Goal: Task Accomplishment & Management: Use online tool/utility

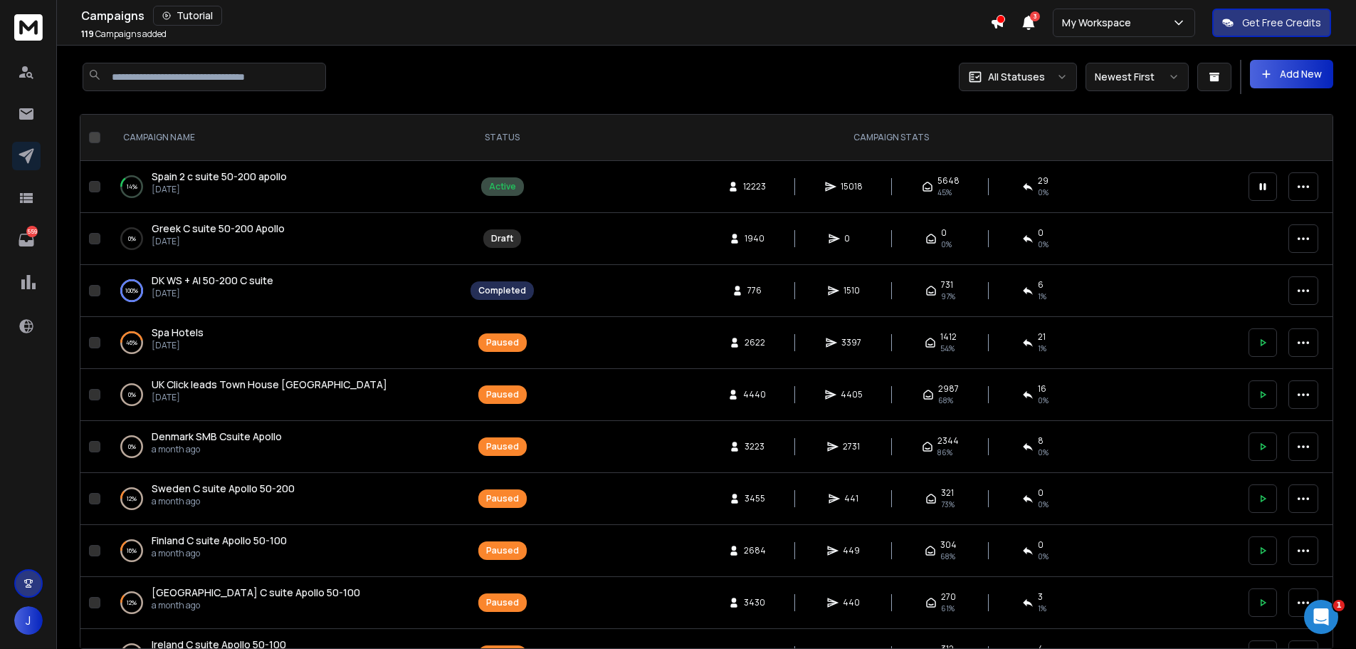
click at [262, 173] on span "Spain 2 c suite 50-200 apollo" at bounding box center [219, 176] width 135 height 14
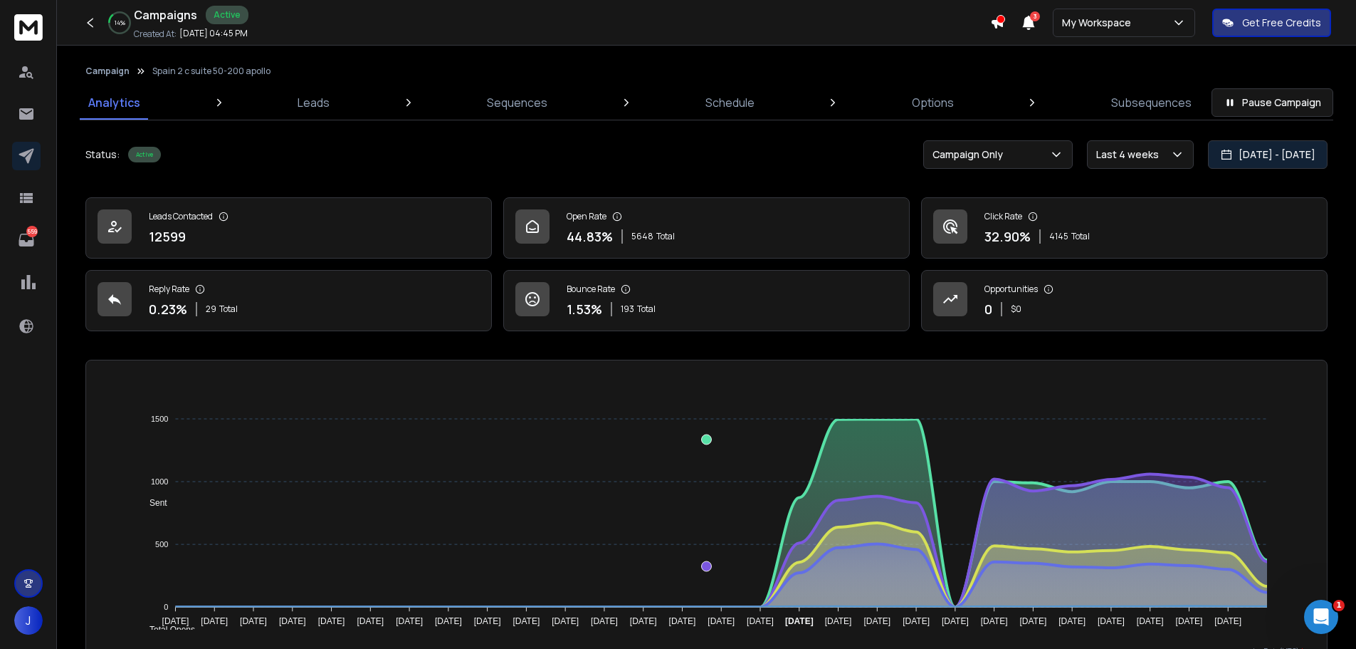
click at [1241, 152] on button "[DATE] - [DATE]" at bounding box center [1268, 154] width 120 height 28
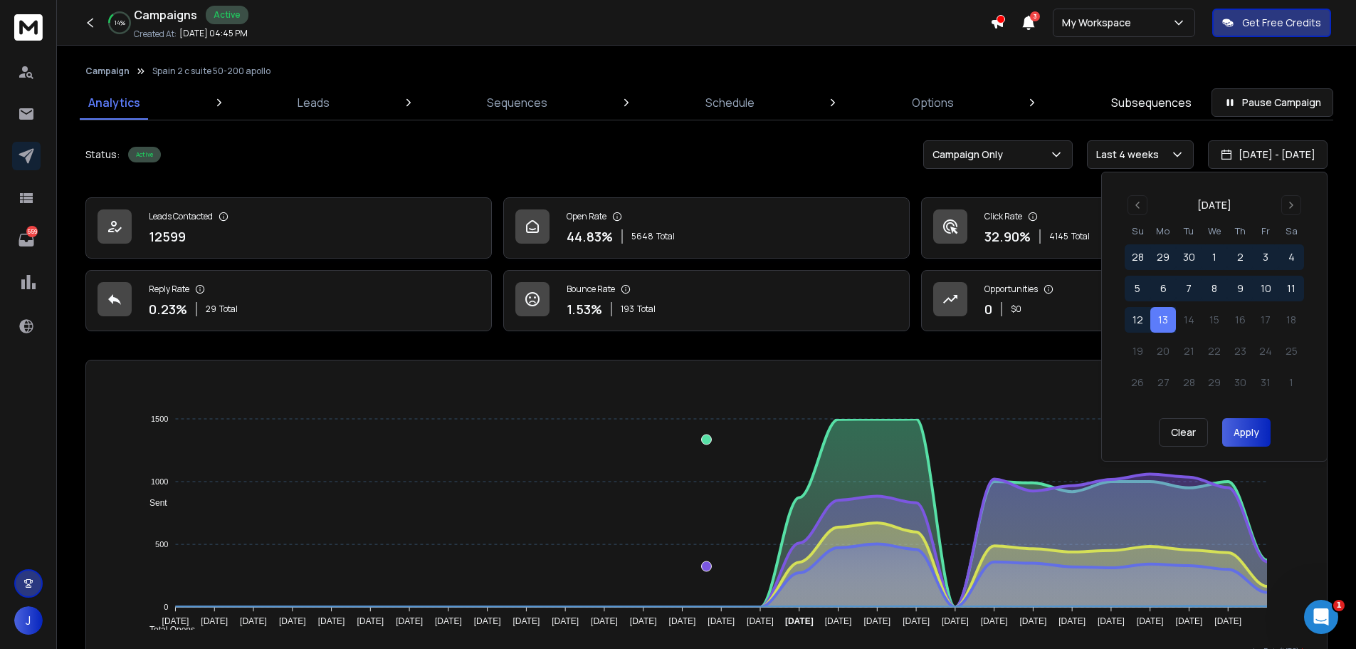
click at [1170, 108] on p "Subsequences" at bounding box center [1151, 102] width 80 height 17
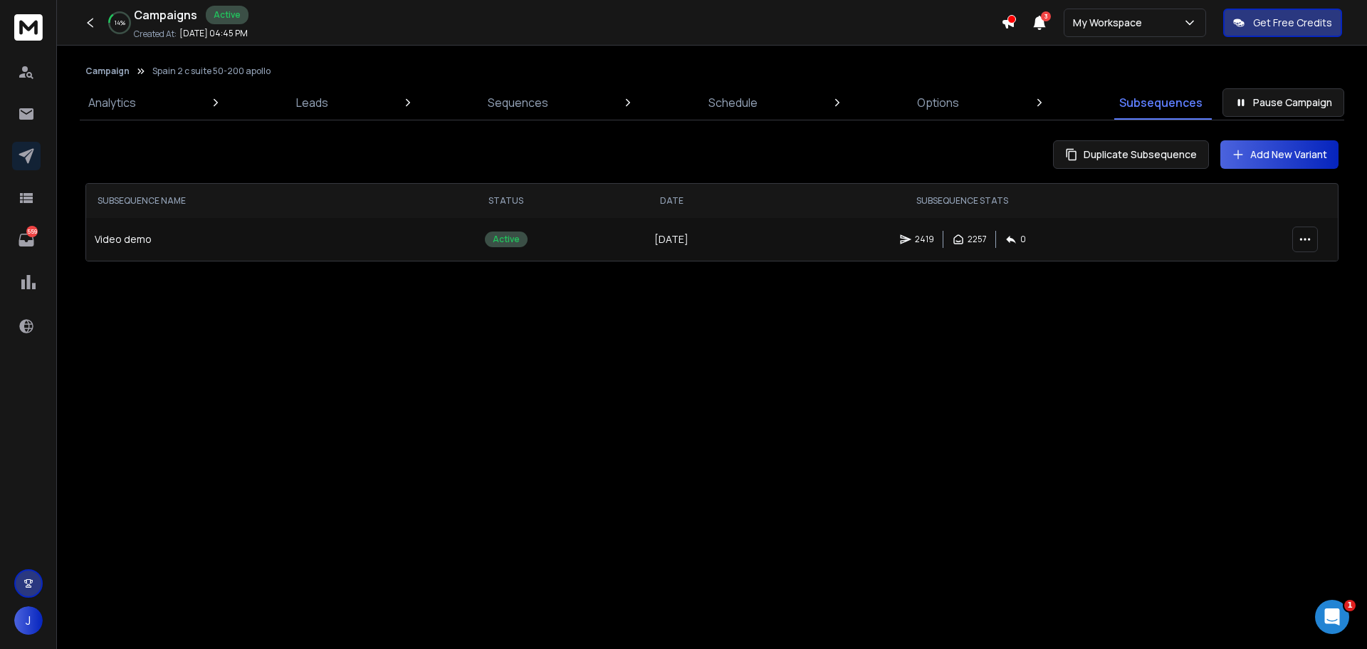
click at [120, 237] on td "Video demo" at bounding box center [251, 239] width 331 height 43
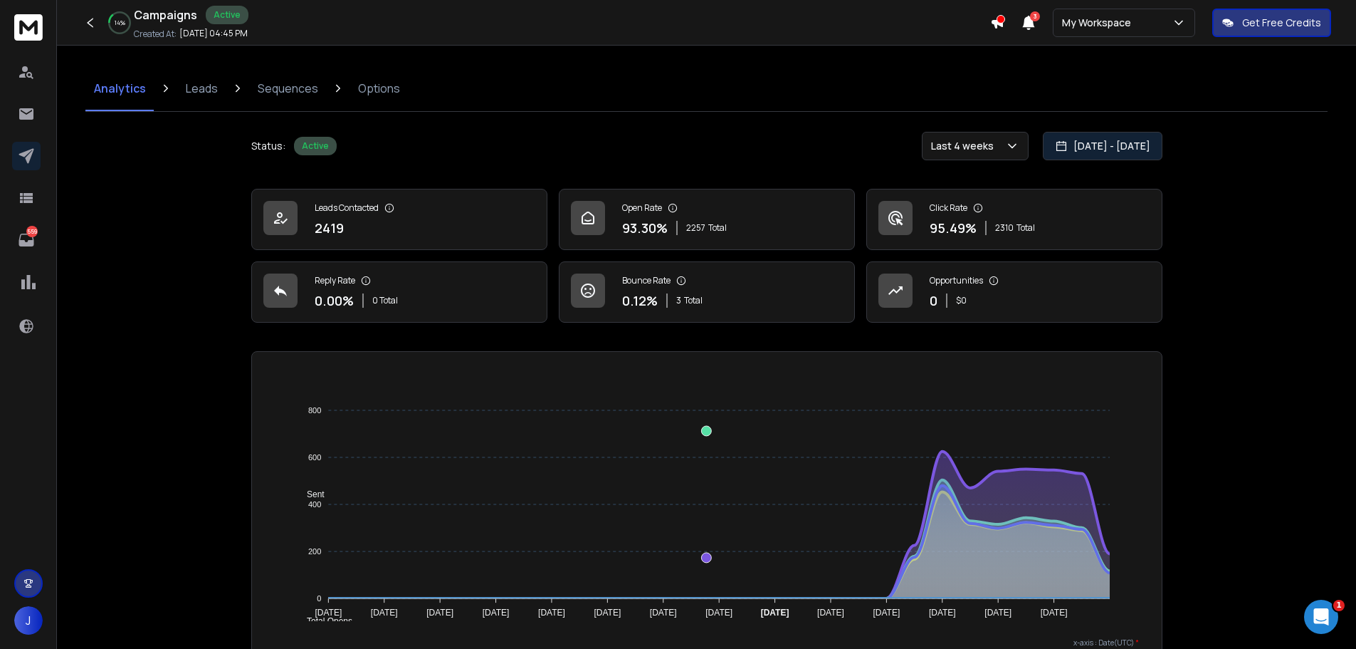
click at [1078, 146] on button "[DATE] - [DATE]" at bounding box center [1103, 146] width 120 height 28
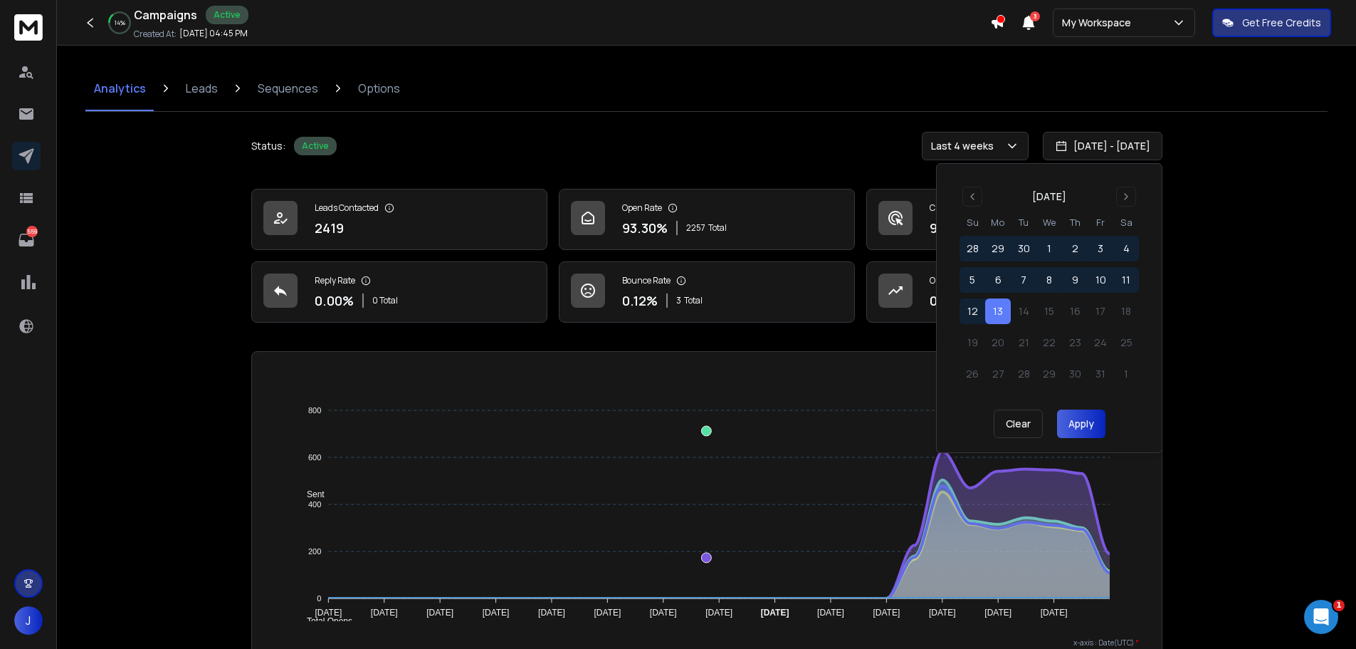
click at [1119, 278] on button "11" at bounding box center [1127, 280] width 26 height 26
click at [998, 317] on button "13" at bounding box center [998, 311] width 26 height 26
click at [1015, 253] on button "30" at bounding box center [1024, 249] width 26 height 26
click at [1021, 246] on button "30" at bounding box center [1024, 249] width 26 height 26
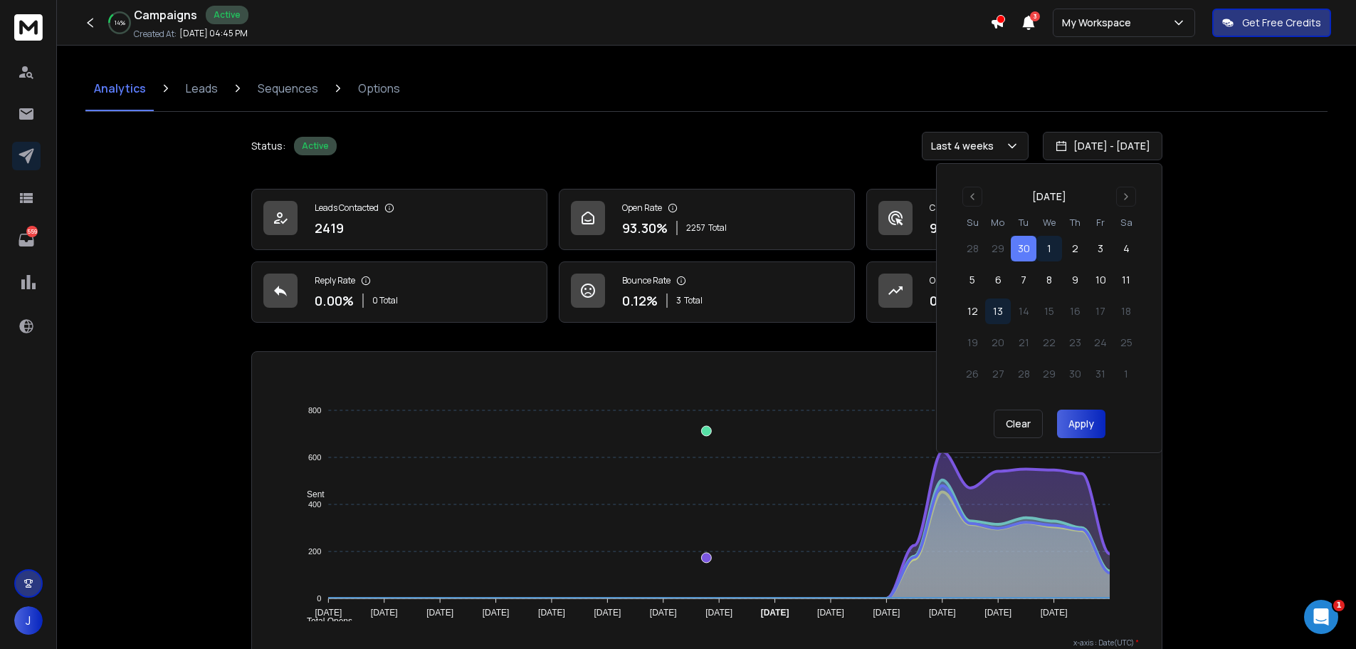
click at [1052, 248] on button "1" at bounding box center [1050, 249] width 26 height 26
click at [1131, 279] on button "11" at bounding box center [1127, 280] width 26 height 26
click at [1119, 283] on button "11" at bounding box center [1127, 280] width 26 height 26
click at [1120, 281] on button "11" at bounding box center [1127, 280] width 26 height 26
click at [997, 310] on button "13" at bounding box center [998, 311] width 26 height 26
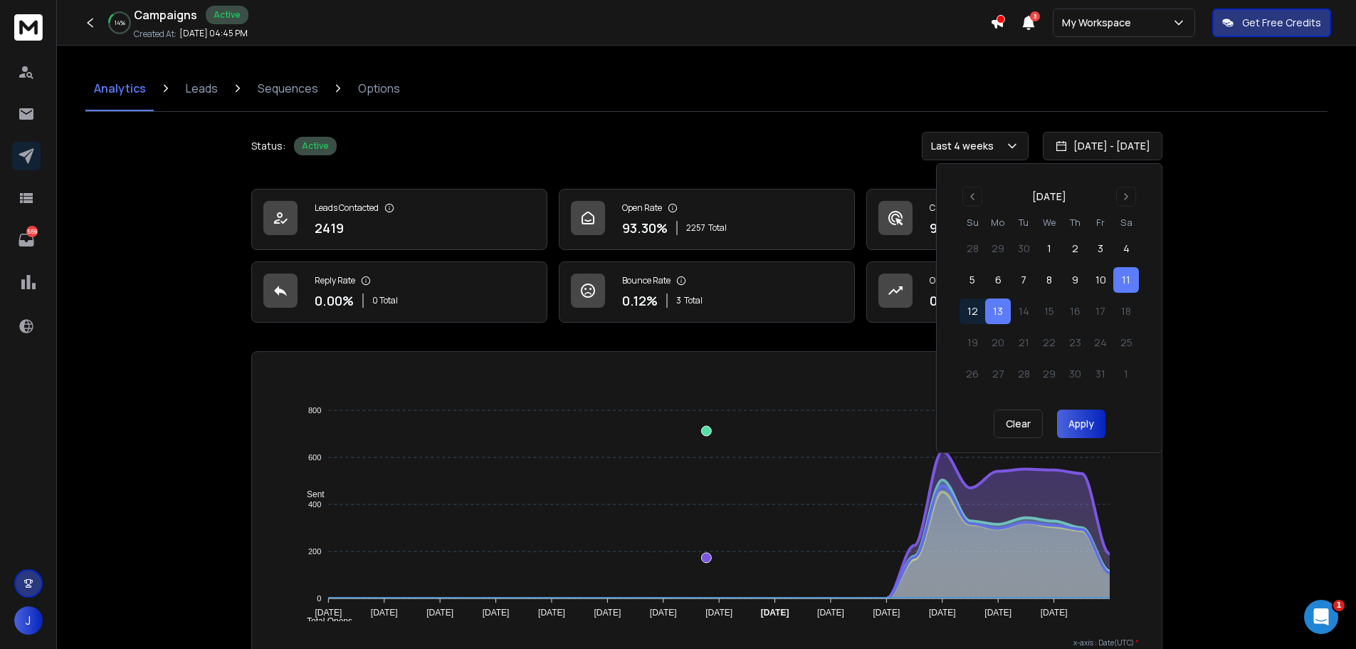
click at [1088, 420] on button "Apply" at bounding box center [1081, 423] width 48 height 28
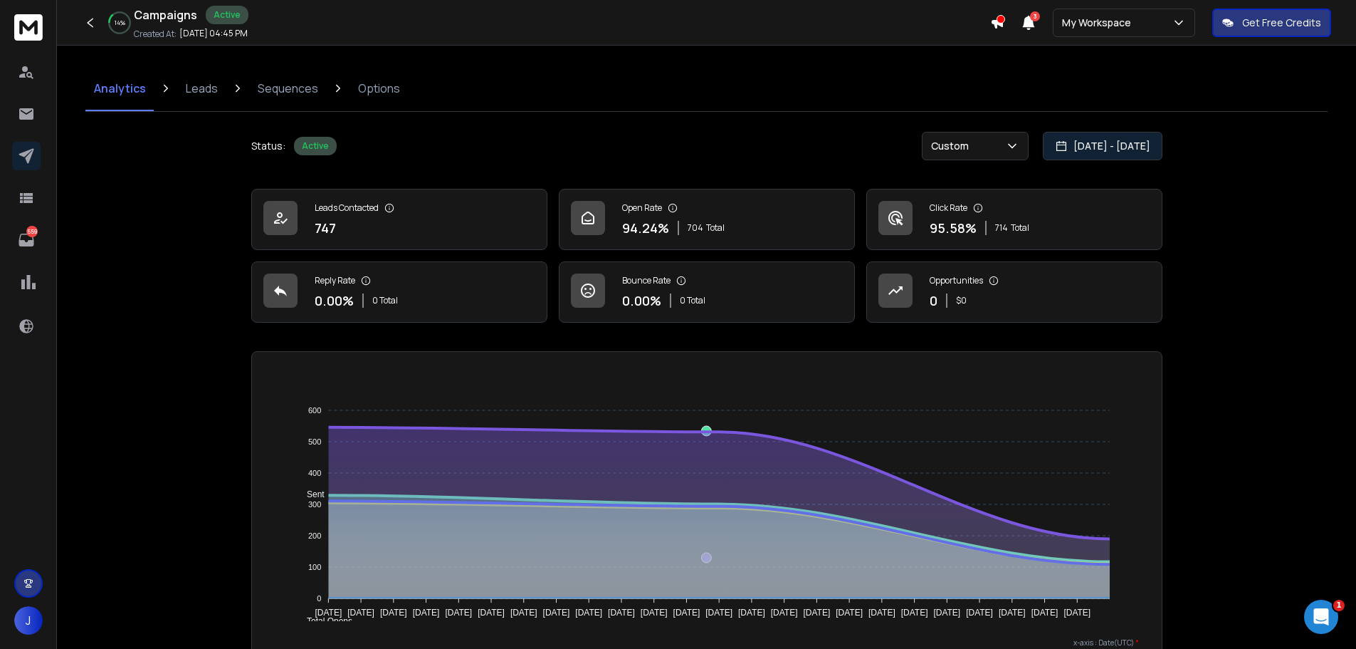
click at [1056, 138] on button "[DATE] - [DATE]" at bounding box center [1103, 146] width 120 height 28
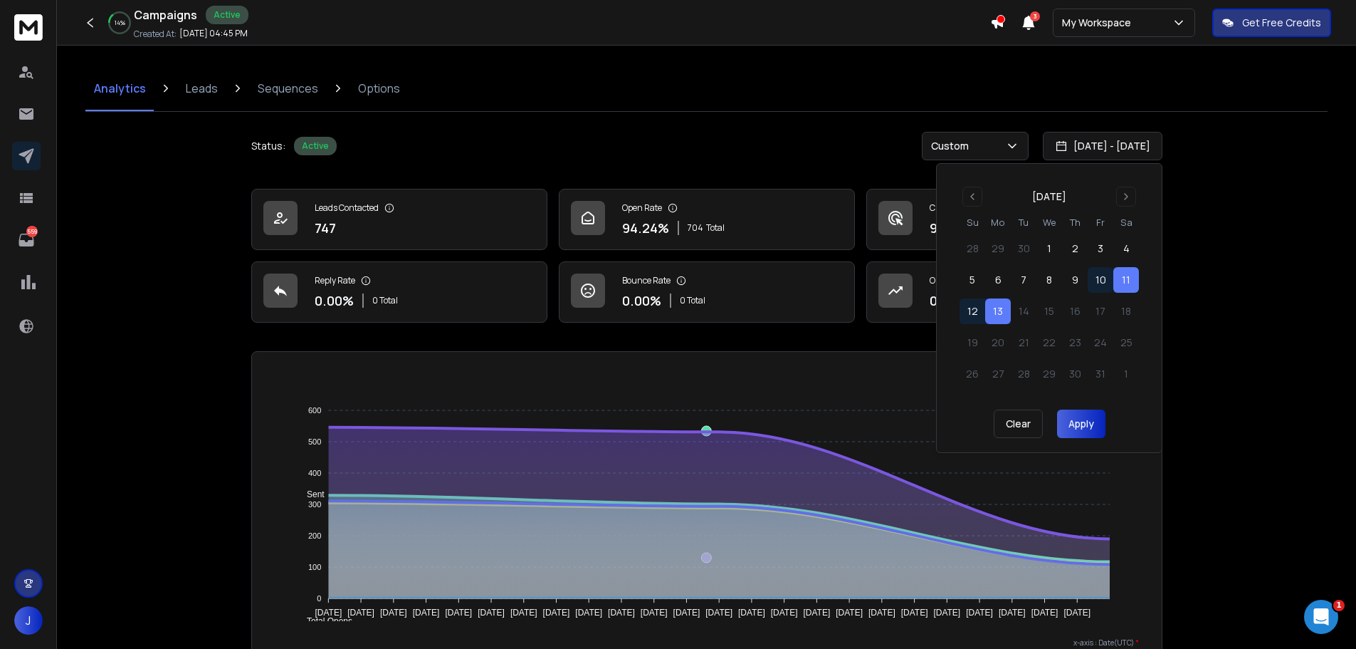
click at [1102, 281] on button "10" at bounding box center [1101, 280] width 26 height 26
click at [994, 313] on button "13" at bounding box center [998, 311] width 26 height 26
click at [1097, 281] on button "10" at bounding box center [1101, 280] width 26 height 26
click at [1083, 420] on button "Apply" at bounding box center [1081, 423] width 48 height 28
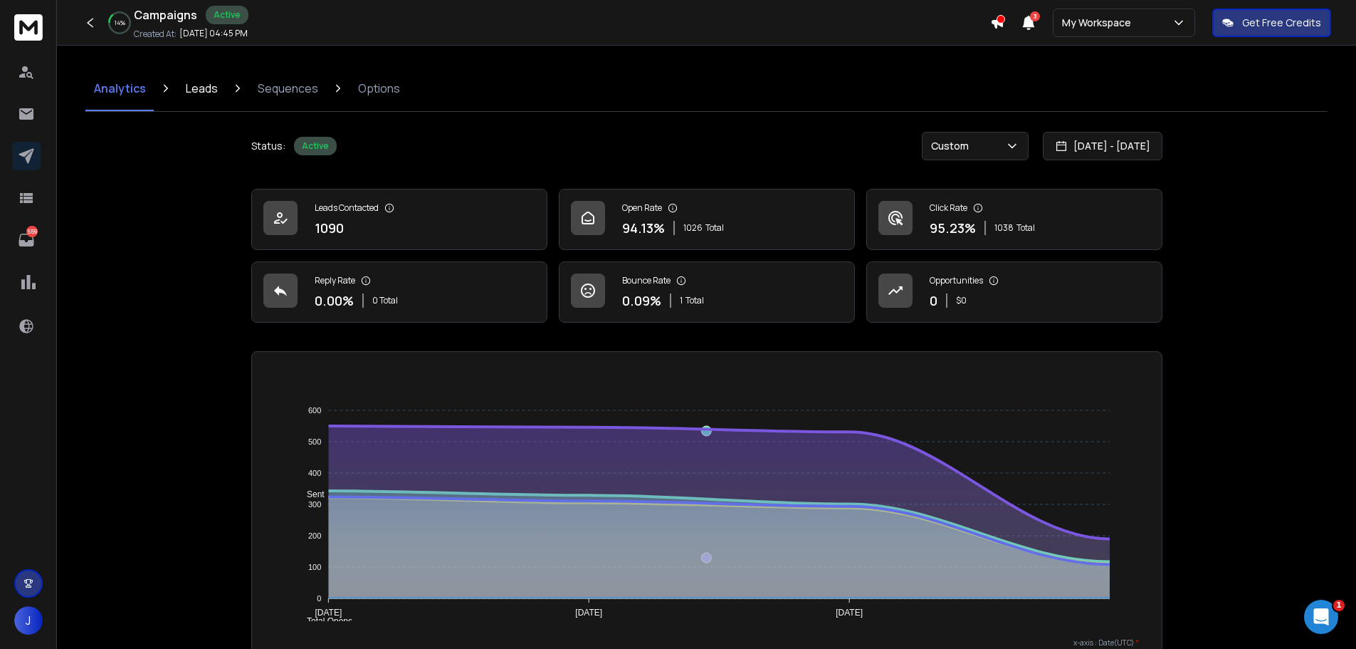
click at [194, 89] on p "Leads" at bounding box center [202, 88] width 32 height 17
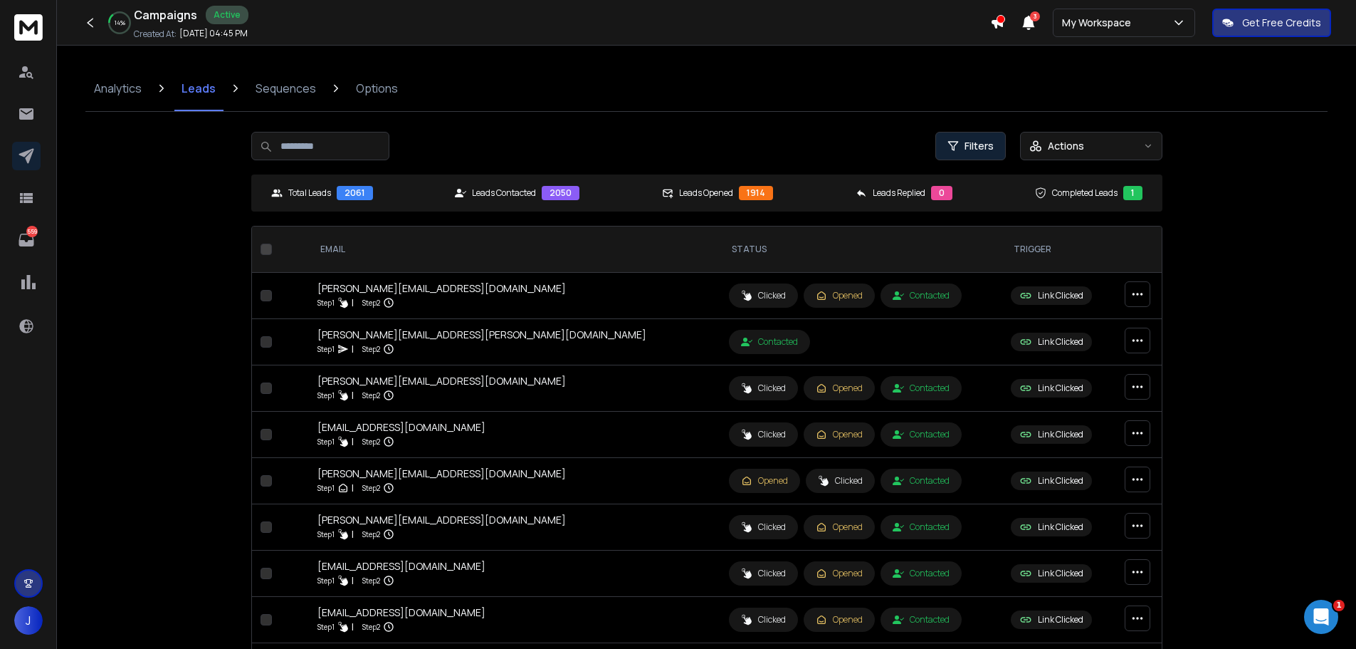
click at [967, 141] on span "Filters" at bounding box center [979, 146] width 29 height 14
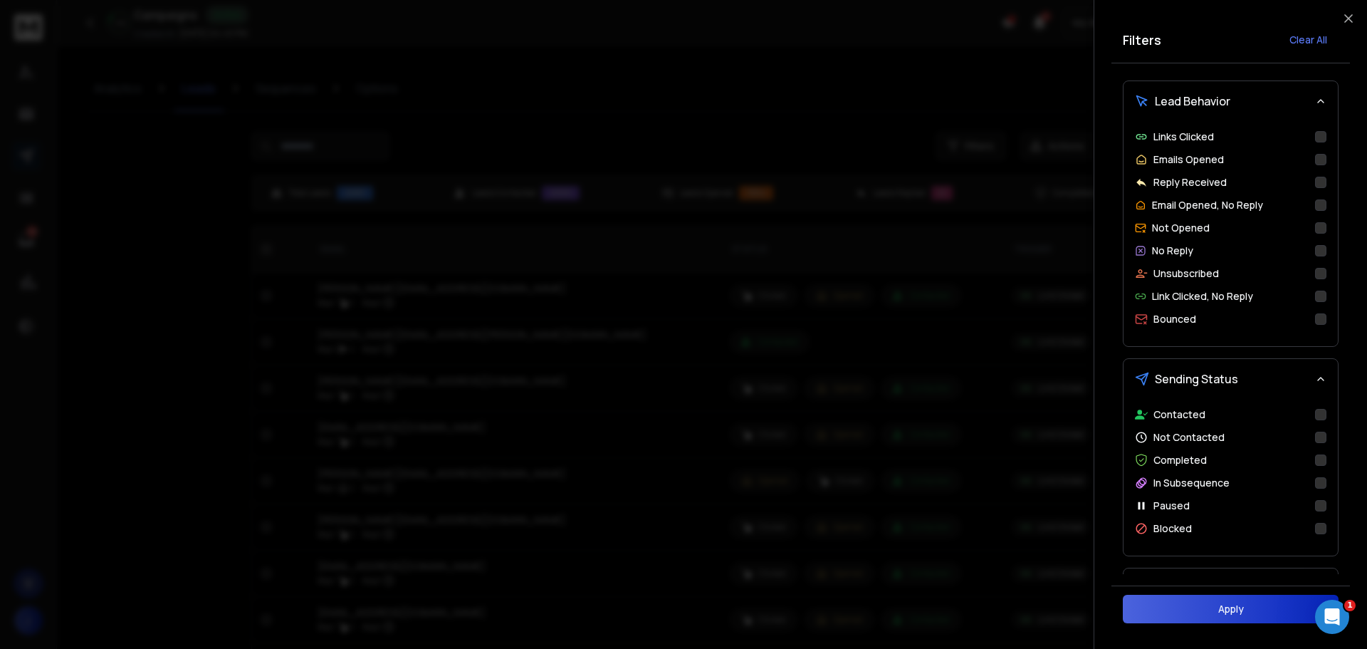
click at [1315, 139] on button "Links Clicked" at bounding box center [1320, 136] width 11 height 11
click at [1252, 604] on button "Apply" at bounding box center [1231, 609] width 216 height 28
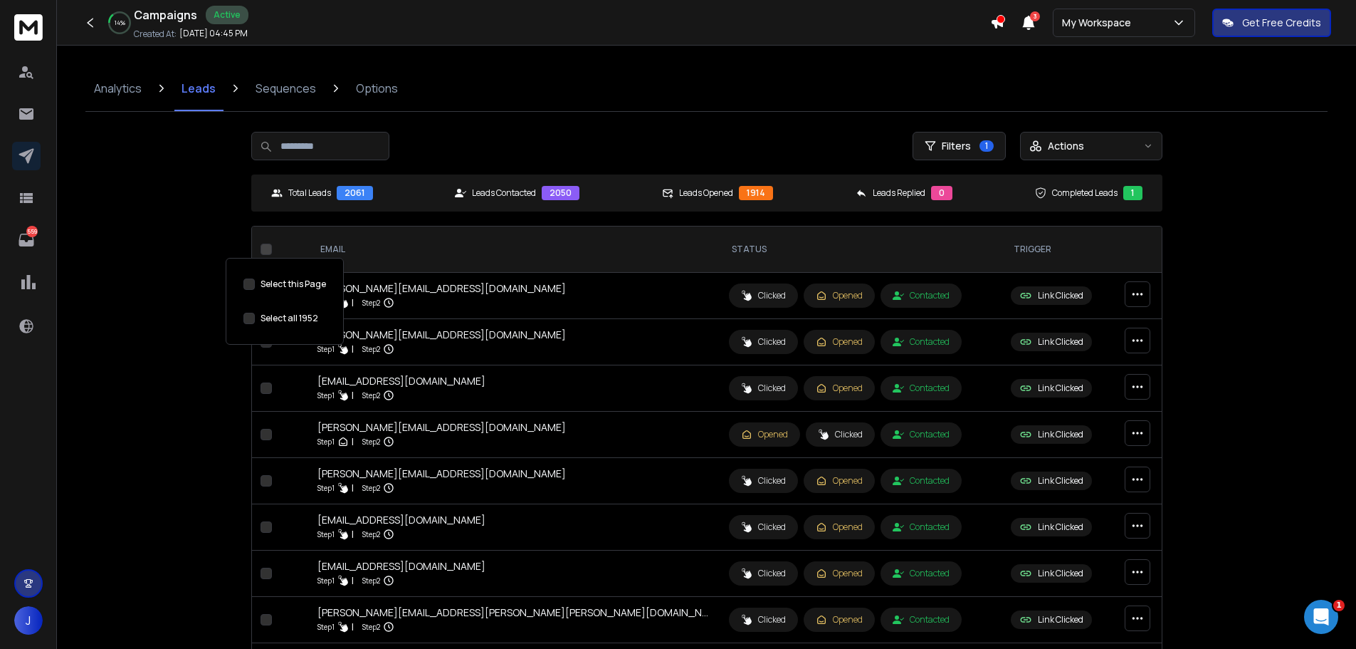
click at [247, 320] on button "Select this Page" at bounding box center [248, 318] width 11 height 11
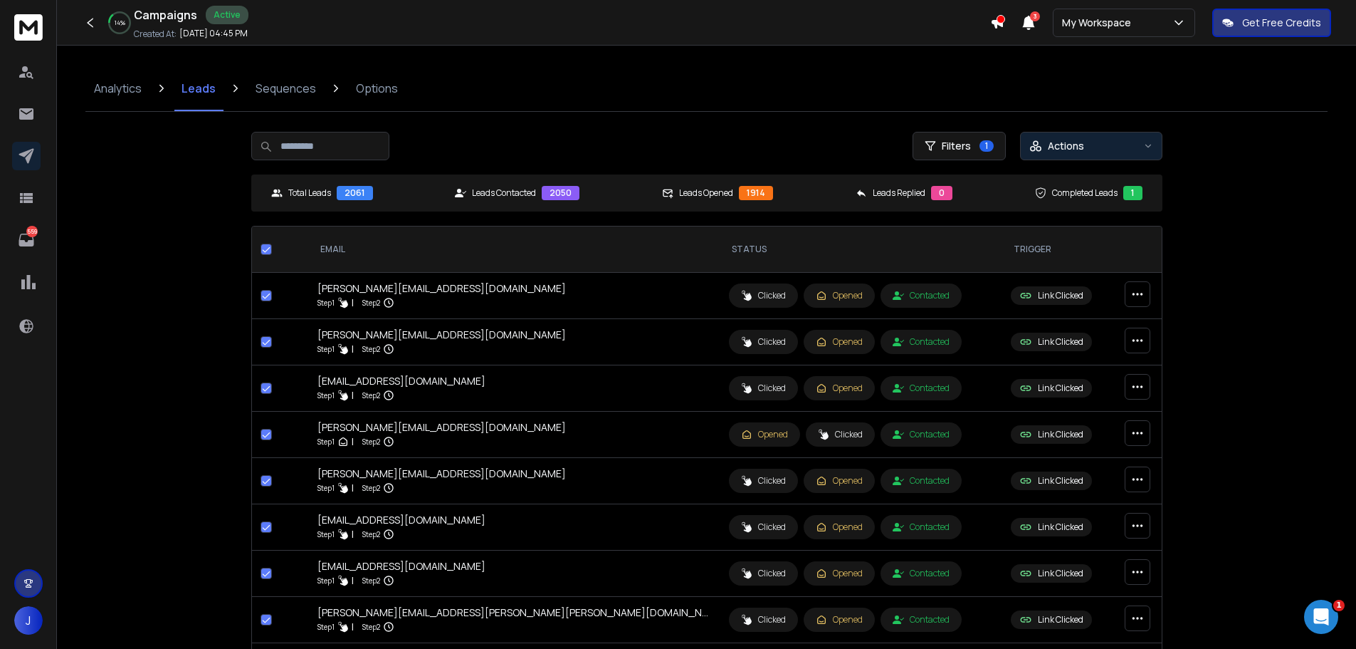
click at [1094, 147] on div "Actions" at bounding box center [1084, 146] width 108 height 14
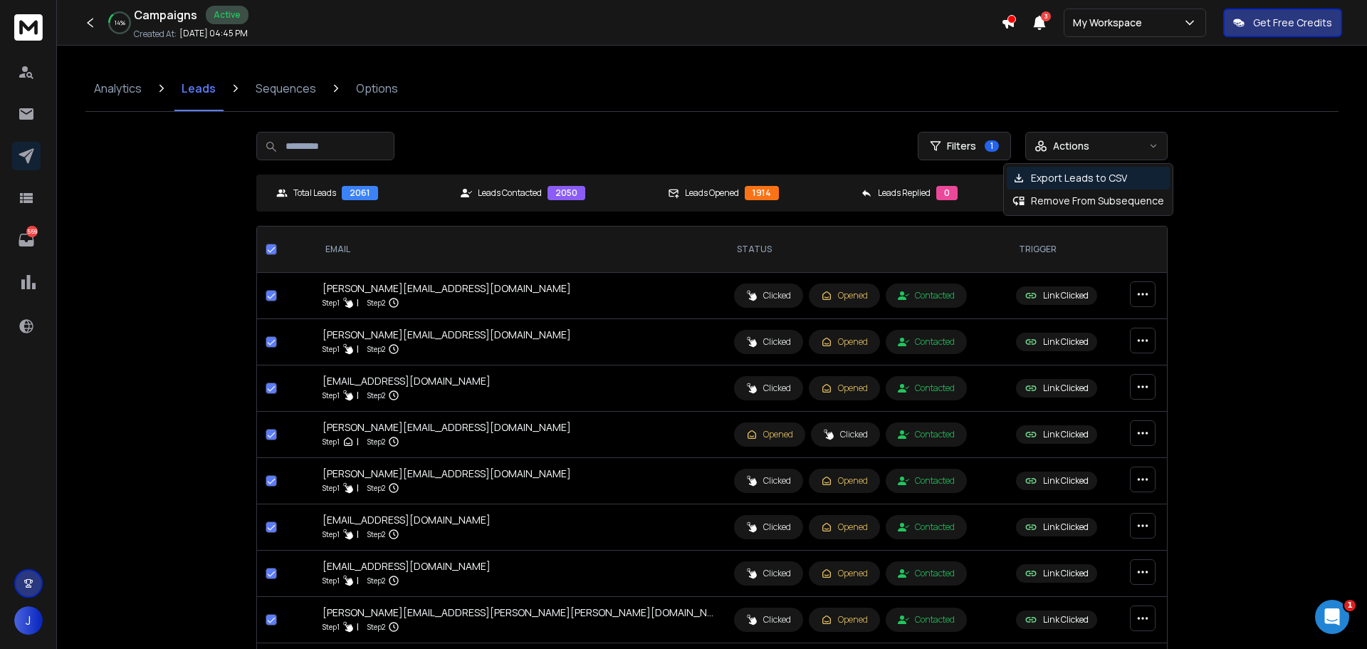
click at [1089, 175] on p "Export Leads to CSV" at bounding box center [1079, 178] width 96 height 14
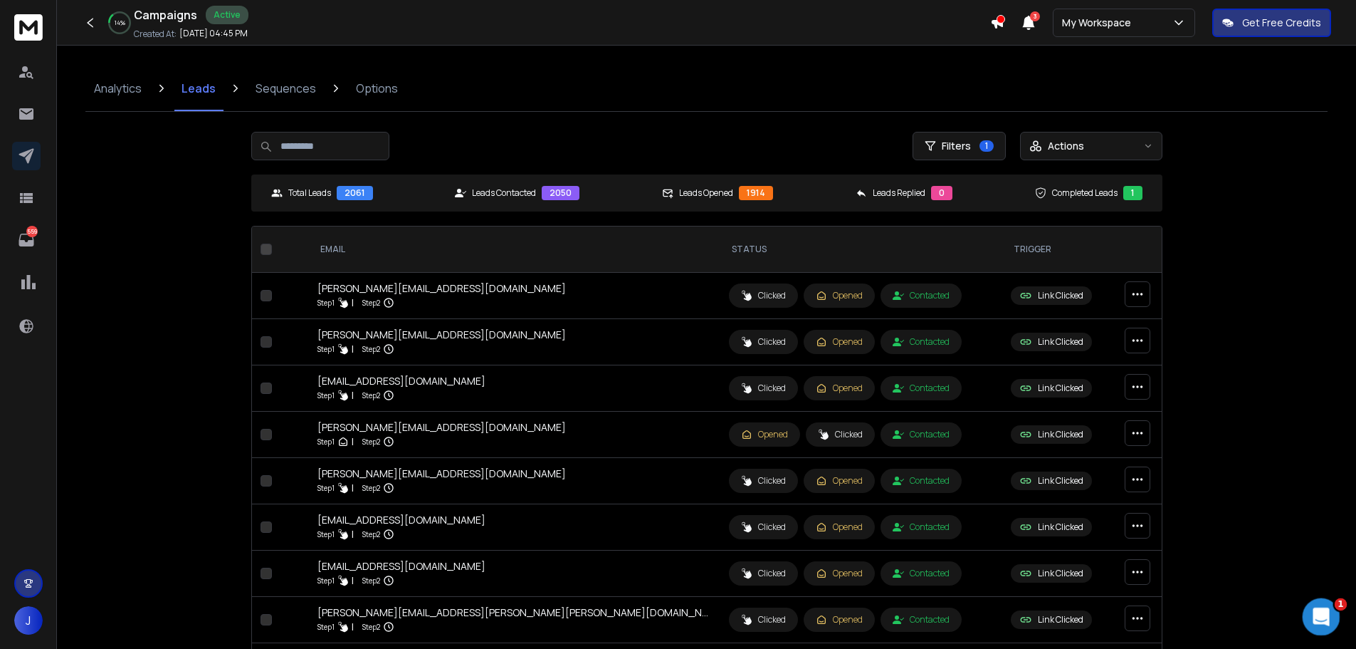
click at [1315, 610] on icon "Open Intercom Messenger" at bounding box center [1319, 614] width 23 height 23
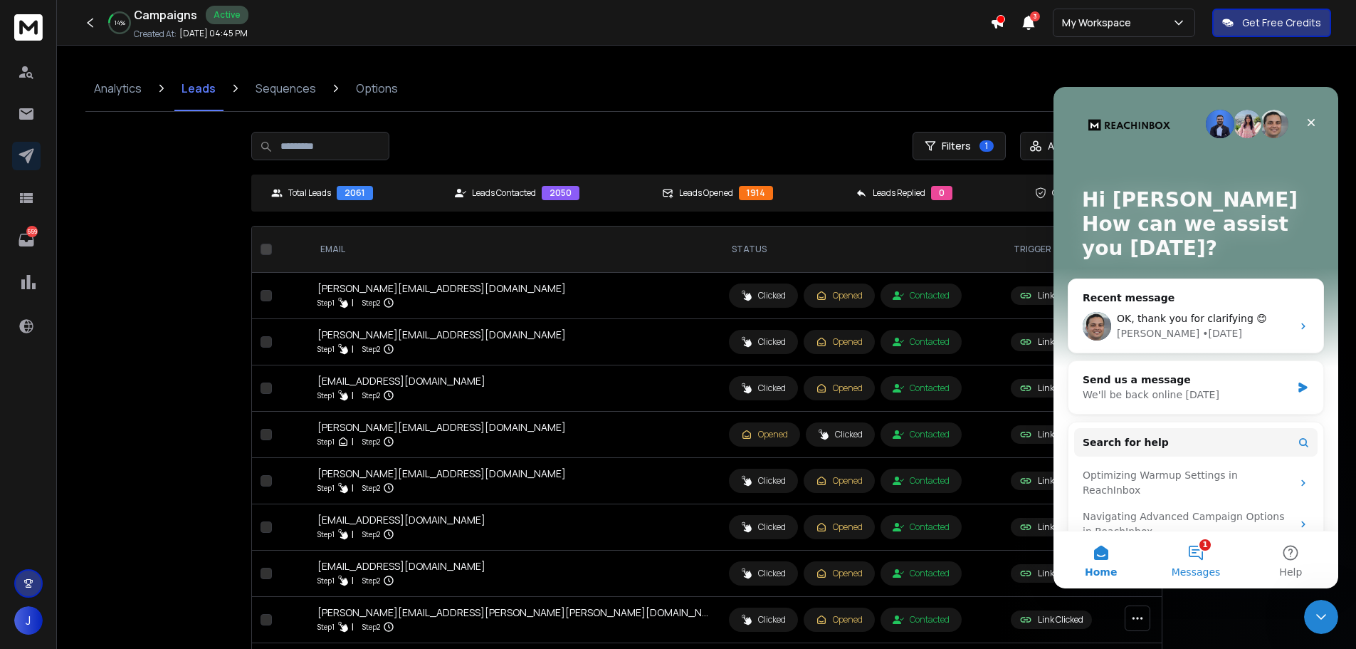
click at [1192, 554] on button "1 Messages" at bounding box center [1195, 559] width 95 height 57
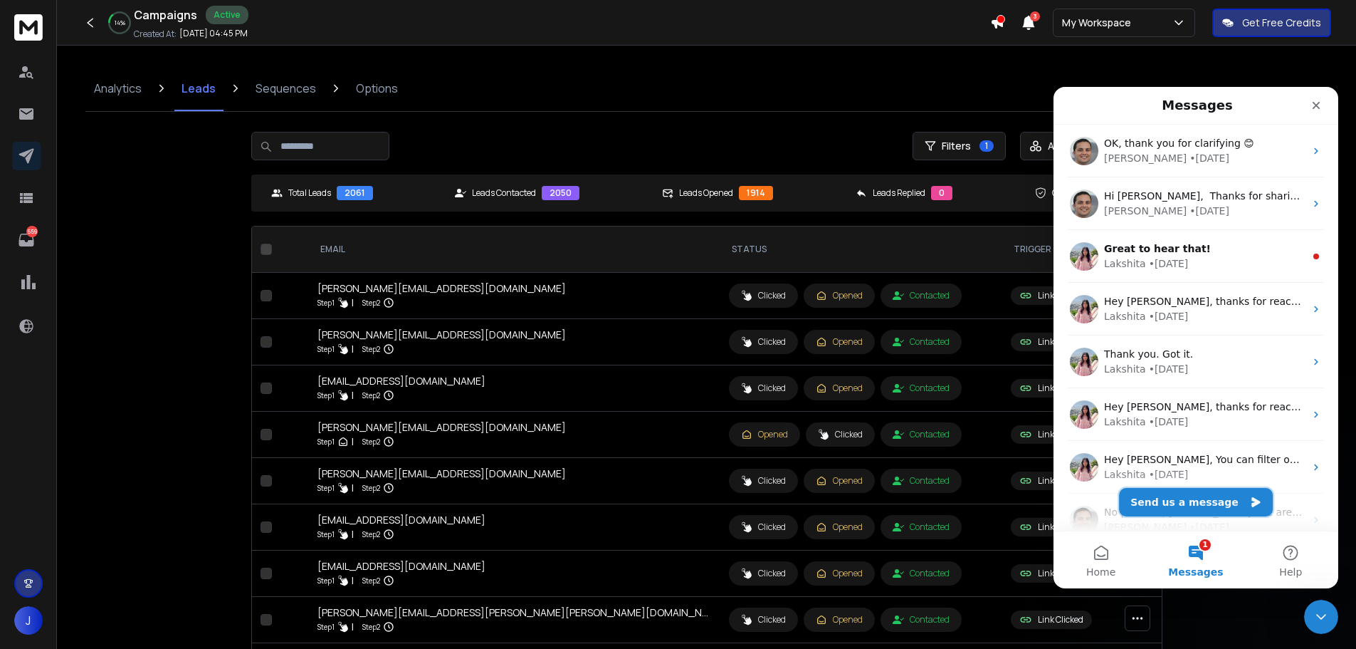
click at [1200, 498] on button "Send us a message" at bounding box center [1196, 502] width 154 height 28
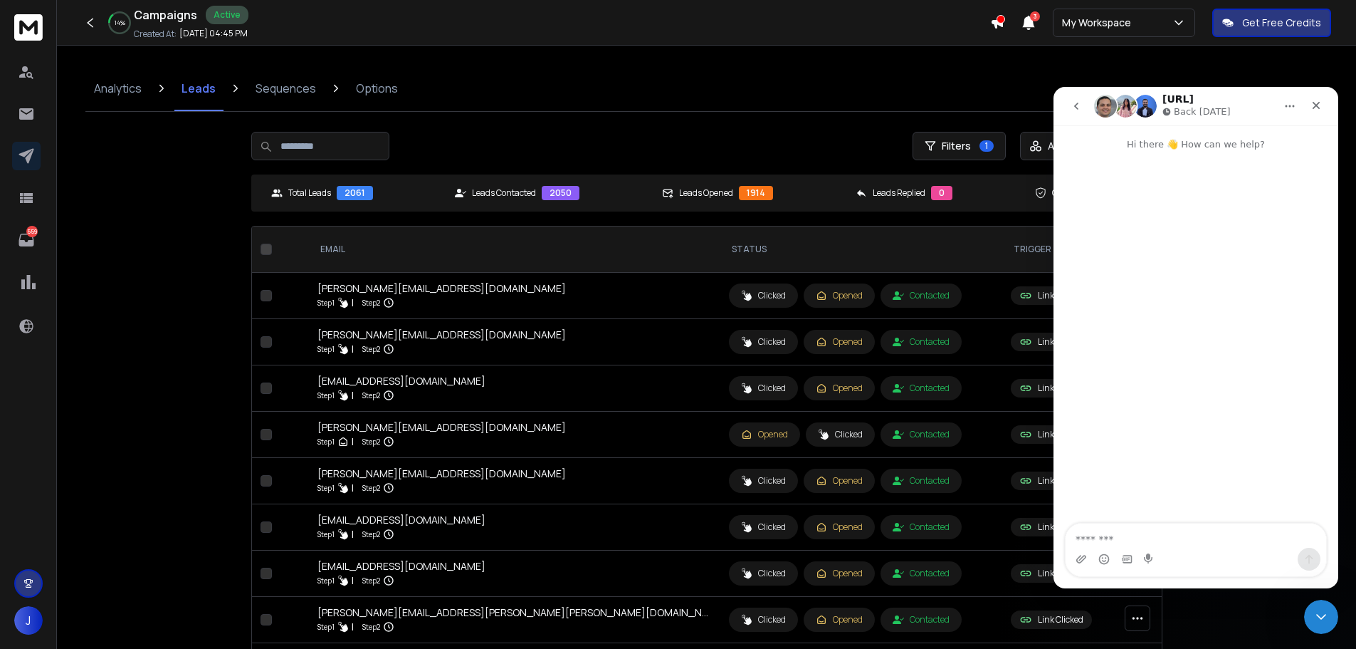
click at [1125, 540] on textarea "Message…" at bounding box center [1196, 535] width 261 height 24
type textarea "**********"
click at [1316, 109] on icon "Close" at bounding box center [1316, 105] width 11 height 11
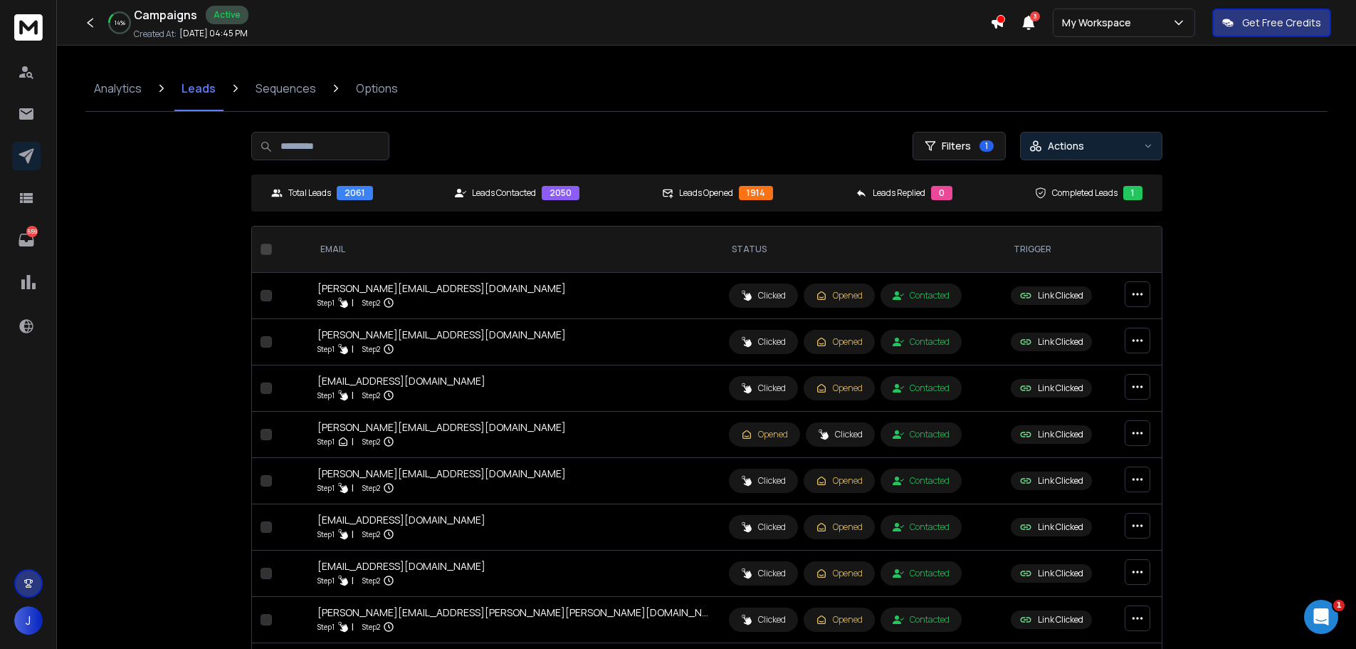
click at [1131, 137] on button "Actions" at bounding box center [1091, 146] width 142 height 28
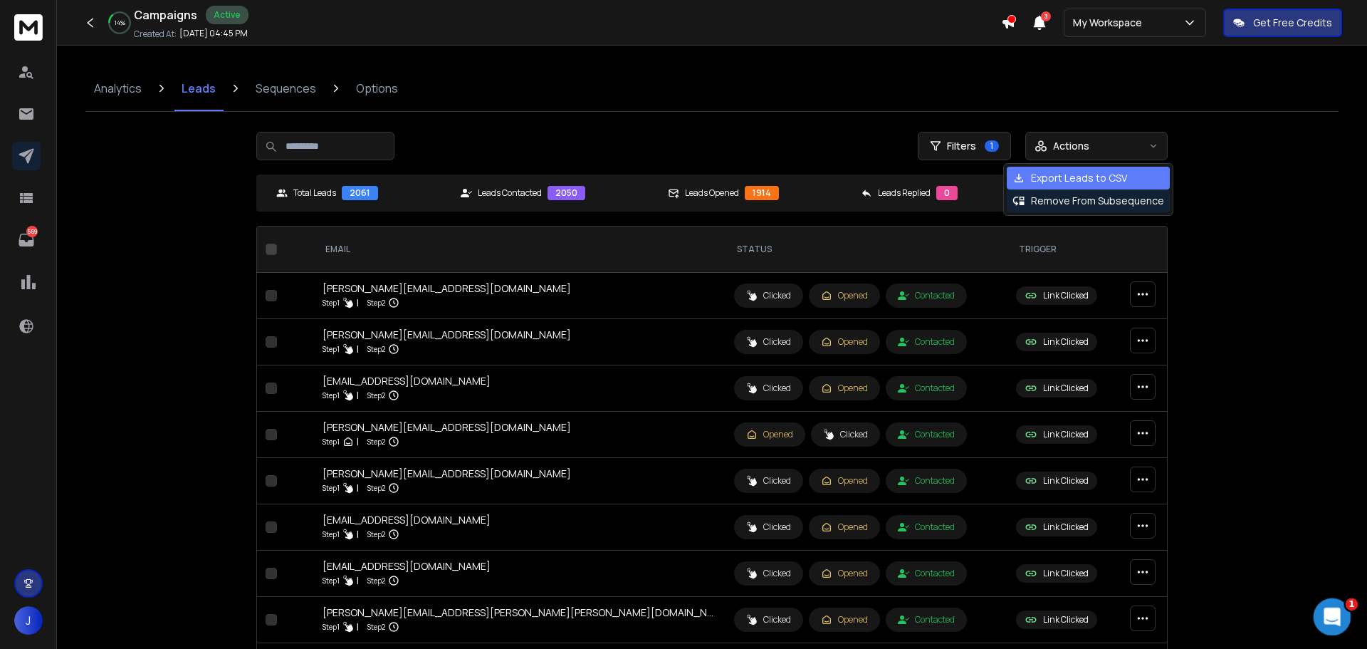
click at [1332, 613] on icon "Open Intercom Messenger" at bounding box center [1330, 614] width 23 height 23
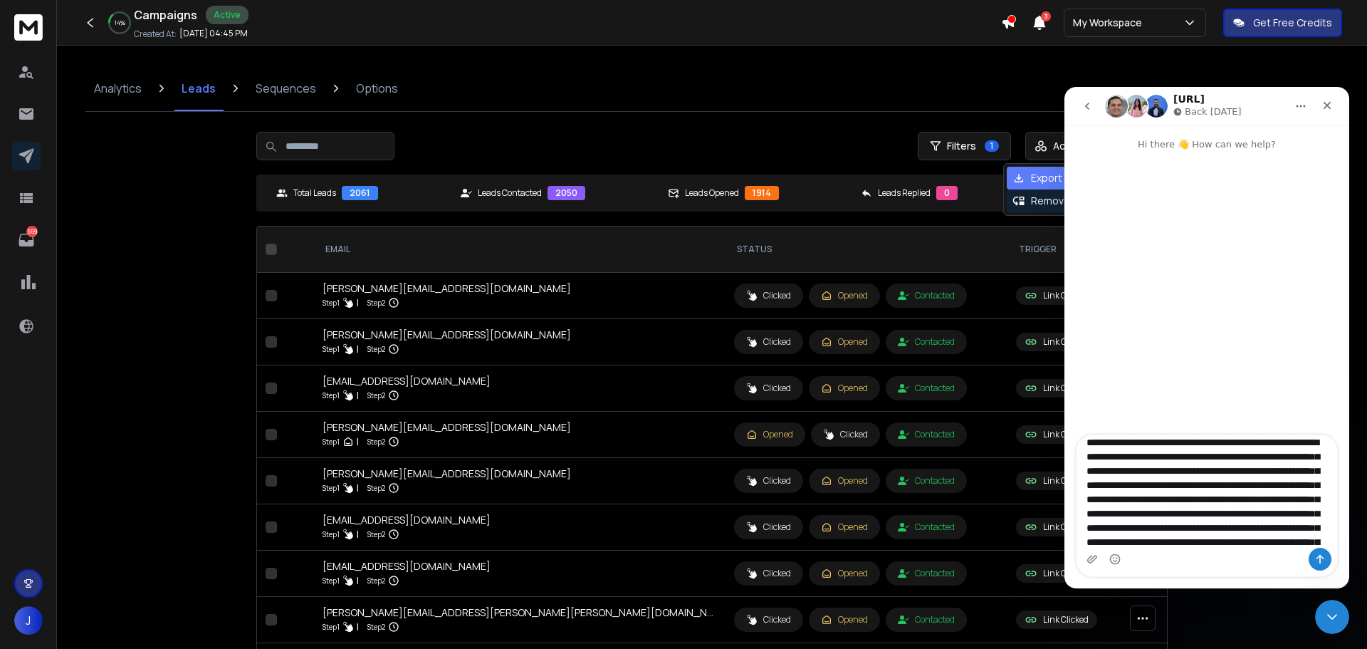
scroll to position [9, 0]
click at [1129, 464] on textarea "Message…" at bounding box center [1207, 491] width 261 height 112
click at [1131, 460] on textarea "Message…" at bounding box center [1207, 491] width 261 height 112
click at [1134, 459] on textarea "Message…" at bounding box center [1207, 491] width 261 height 112
click at [1141, 469] on textarea "Message…" at bounding box center [1207, 491] width 261 height 112
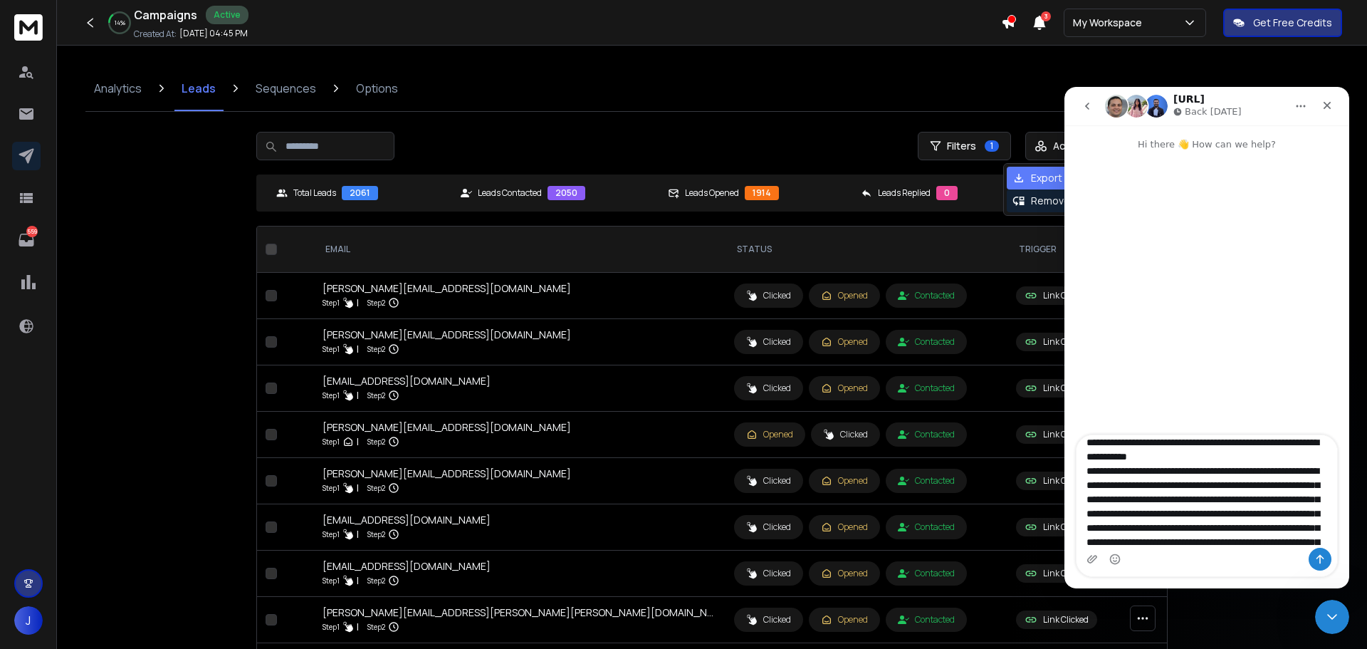
type textarea "**********"
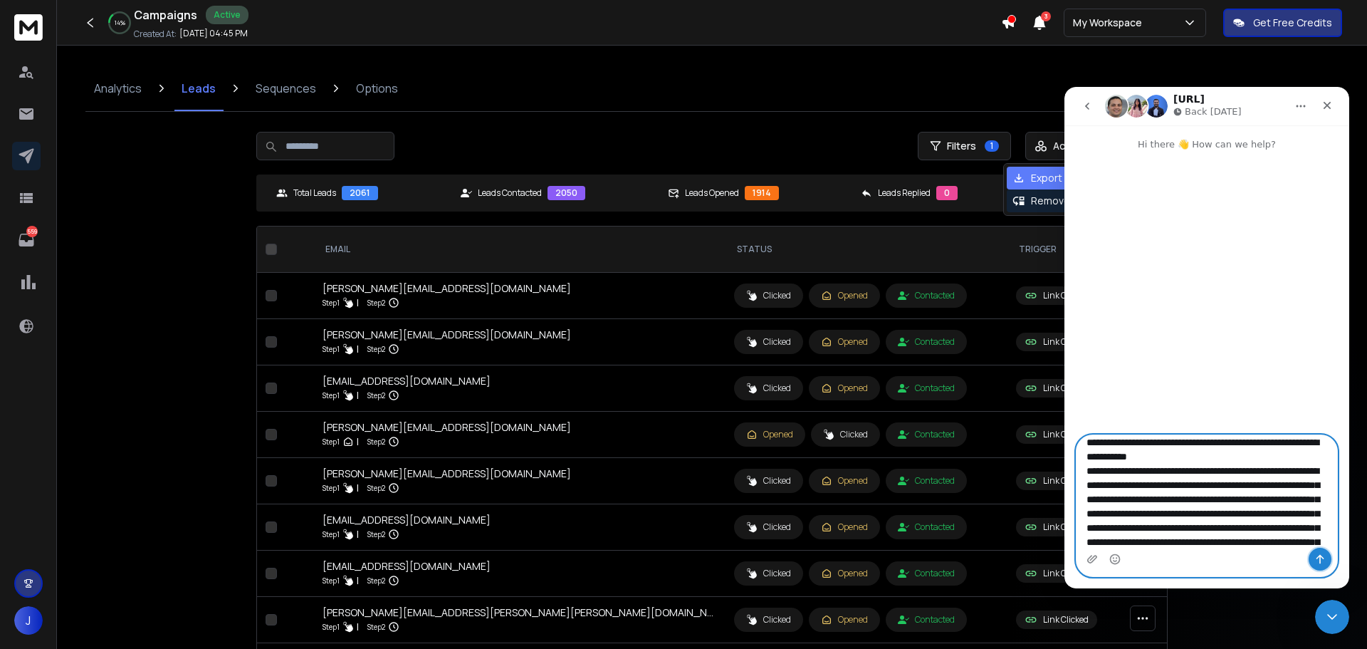
click at [1319, 559] on icon "Send a message…" at bounding box center [1319, 558] width 11 height 11
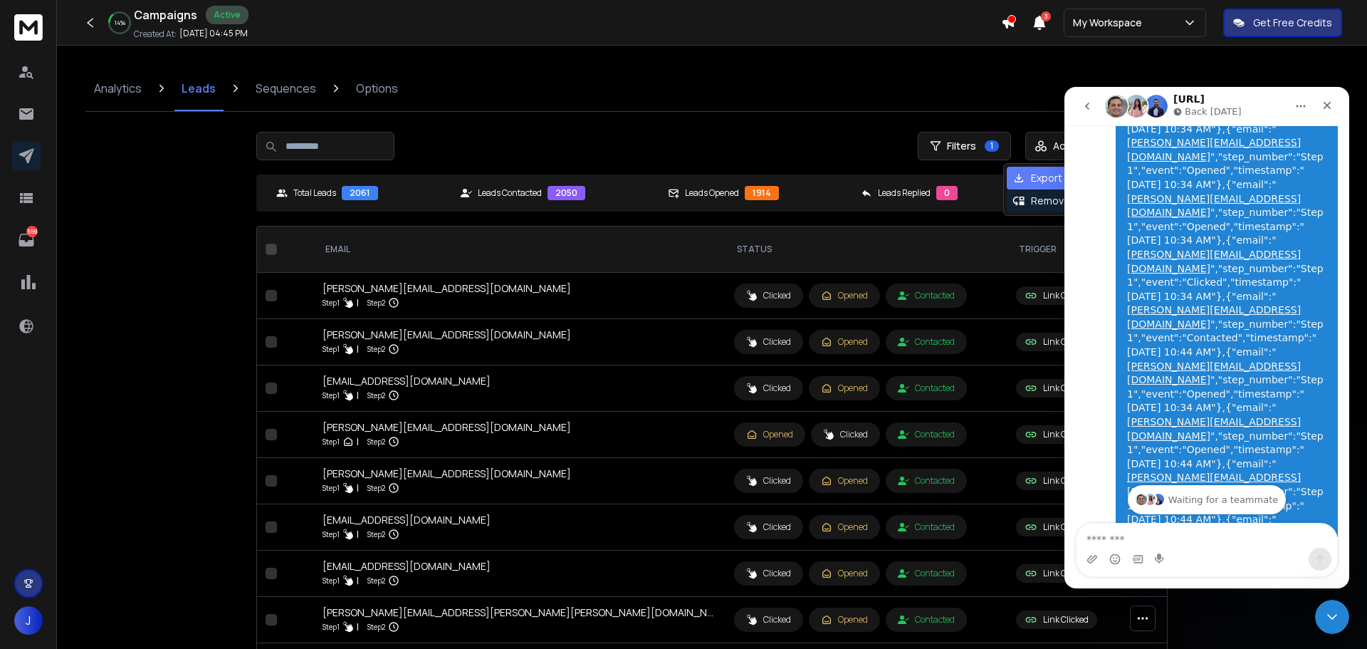
scroll to position [0, 0]
